Goal: Task Accomplishment & Management: Manage account settings

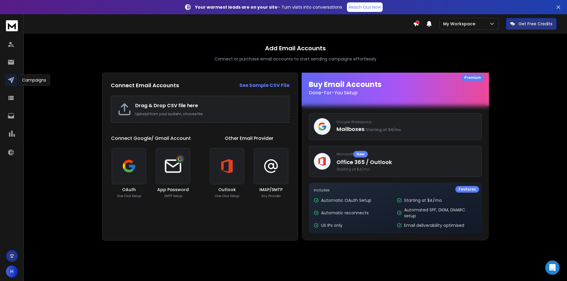
click at [11, 78] on icon at bounding box center [11, 80] width 6 height 6
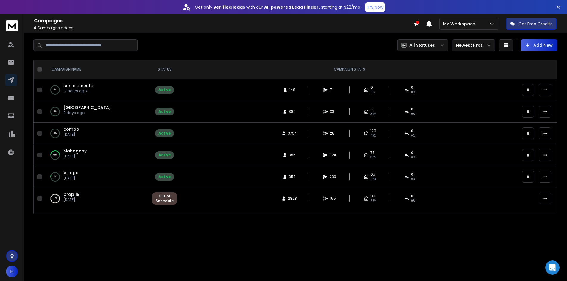
click at [130, 202] on div "5 % prop 19 [DATE]" at bounding box center [96, 198] width 92 height 14
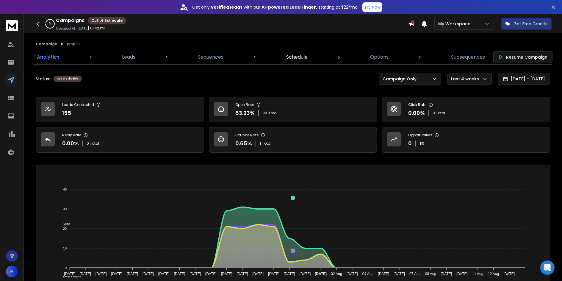
click at [289, 56] on p "Schedule" at bounding box center [296, 57] width 21 height 7
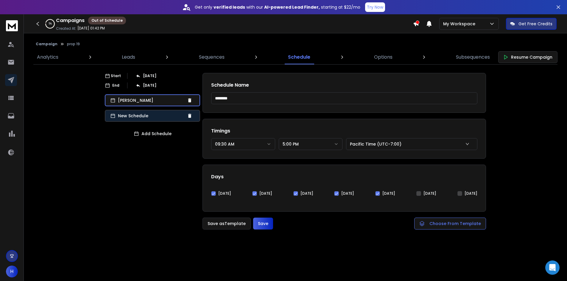
click at [190, 116] on icon at bounding box center [189, 116] width 3 height 4
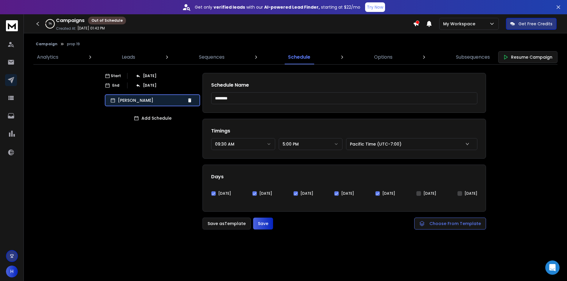
click at [172, 98] on p "[PERSON_NAME]" at bounding box center [151, 100] width 67 height 6
click at [189, 99] on icon at bounding box center [189, 100] width 3 height 4
select select "********"
type input "**********"
click at [156, 85] on p "[DATE]" at bounding box center [149, 85] width 13 height 5
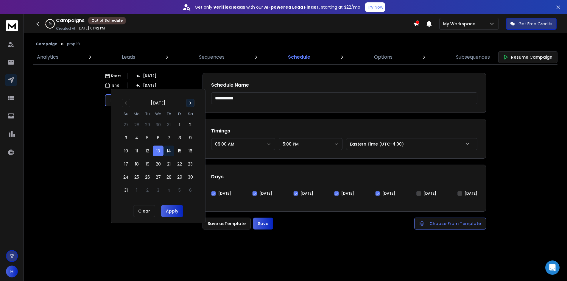
click at [191, 101] on icon "Go to next month" at bounding box center [190, 103] width 5 height 5
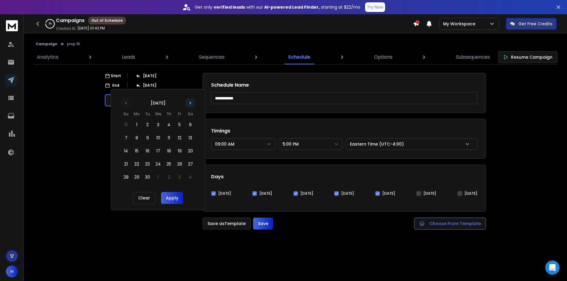
click at [191, 101] on icon "Go to next month" at bounding box center [190, 103] width 5 height 5
click at [159, 178] on button "31" at bounding box center [158, 177] width 11 height 11
click at [170, 198] on button "Apply" at bounding box center [172, 198] width 22 height 12
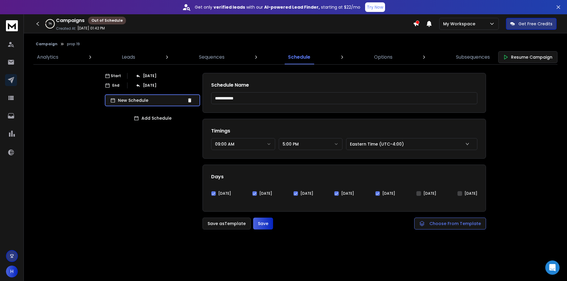
click at [261, 225] on button "Save" at bounding box center [263, 224] width 20 height 12
click at [4, 83] on div "H" at bounding box center [12, 148] width 24 height 269
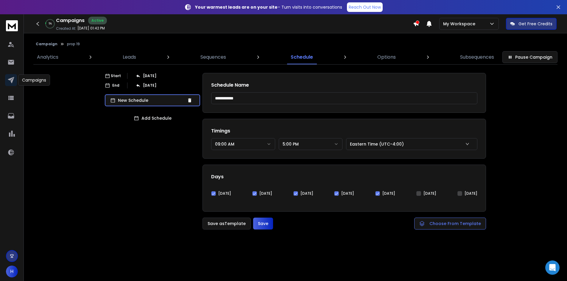
click at [13, 77] on icon at bounding box center [10, 79] width 7 height 7
